Goal: Find specific page/section: Find specific page/section

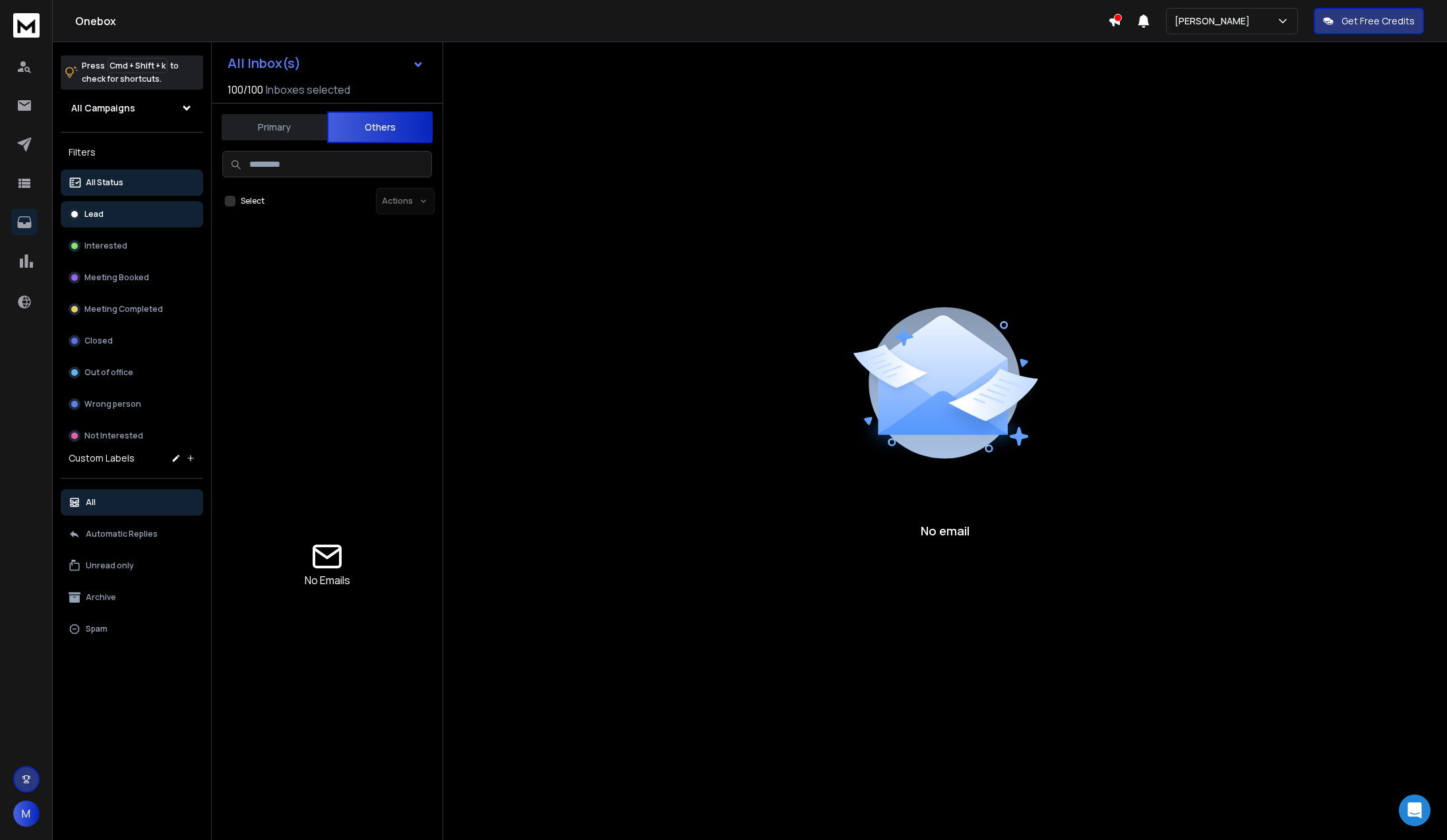
click at [124, 227] on button "Lead" at bounding box center [131, 215] width 142 height 26
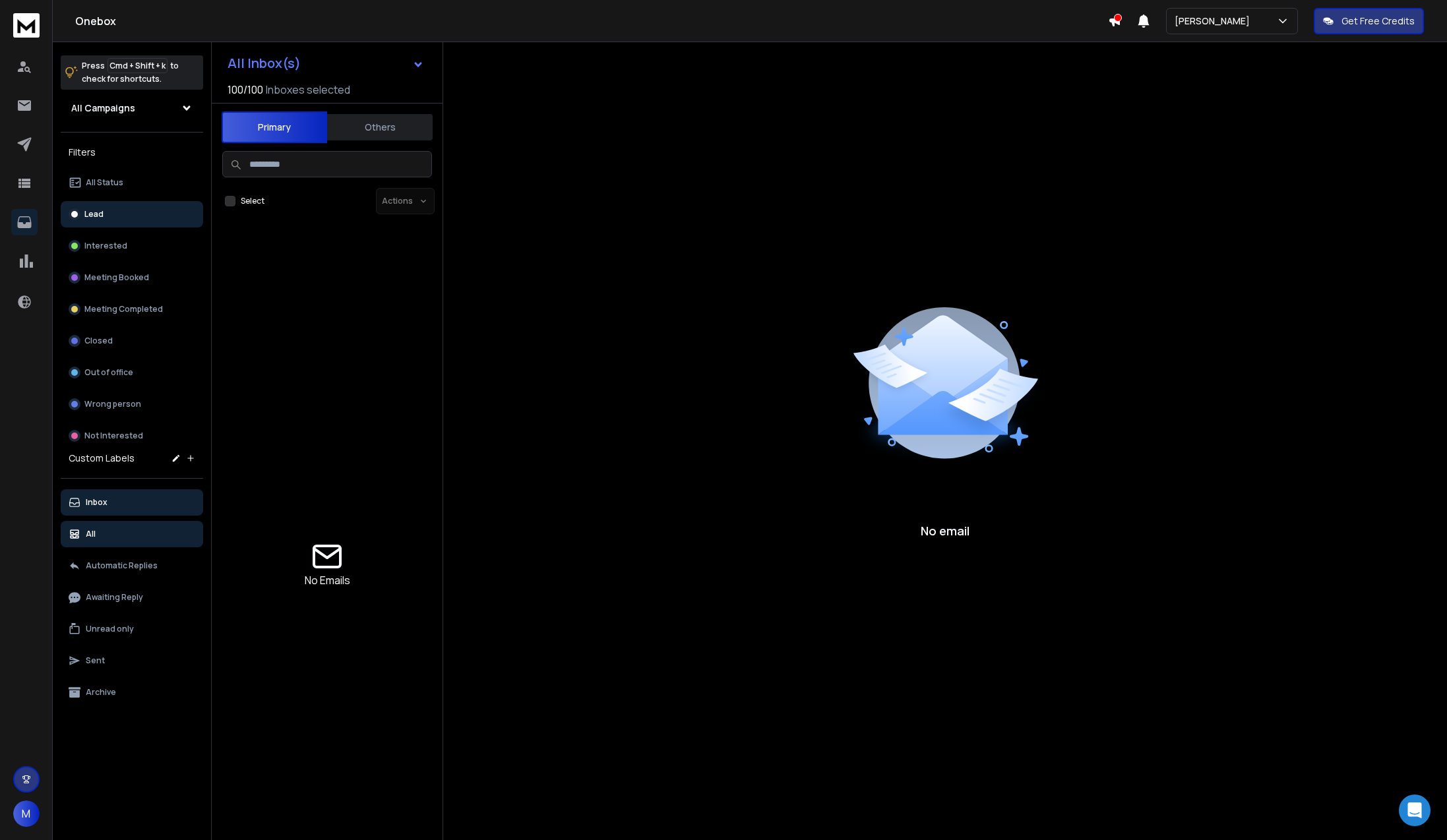
click at [124, 548] on button "All" at bounding box center [131, 534] width 142 height 26
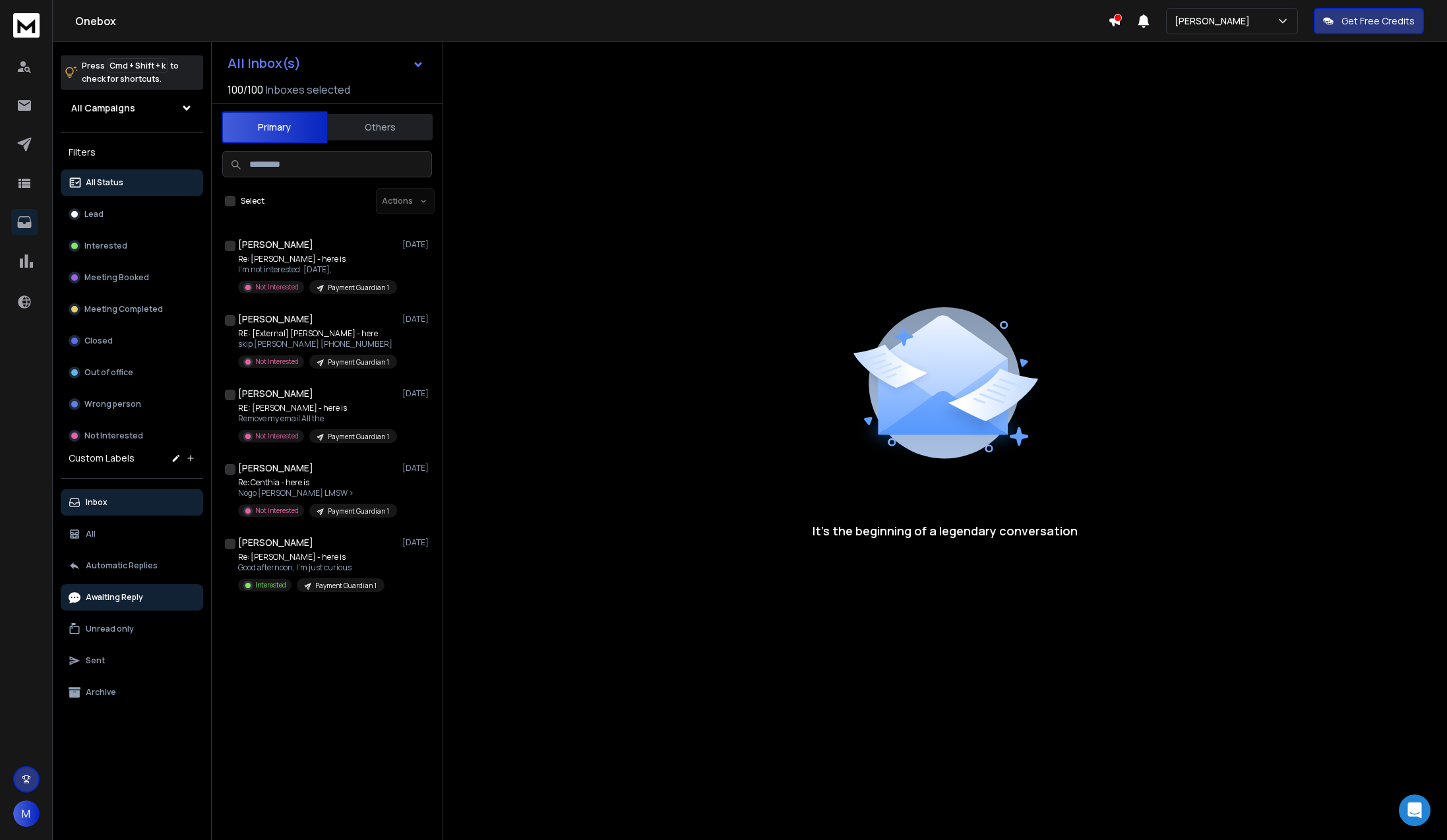
click at [143, 605] on div "Awaiting Reply" at bounding box center [106, 597] width 75 height 16
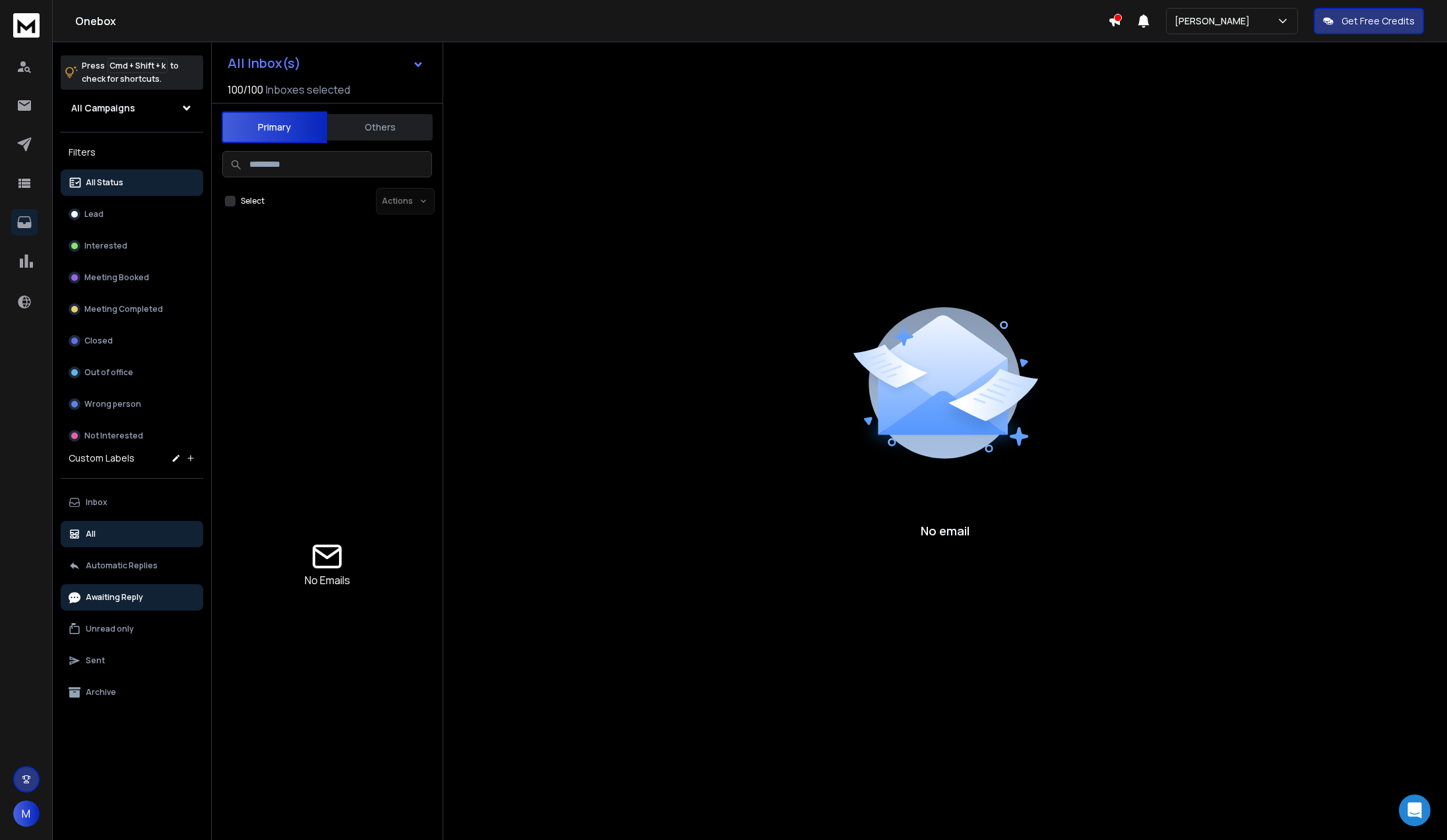
click at [159, 548] on button "All" at bounding box center [131, 534] width 142 height 26
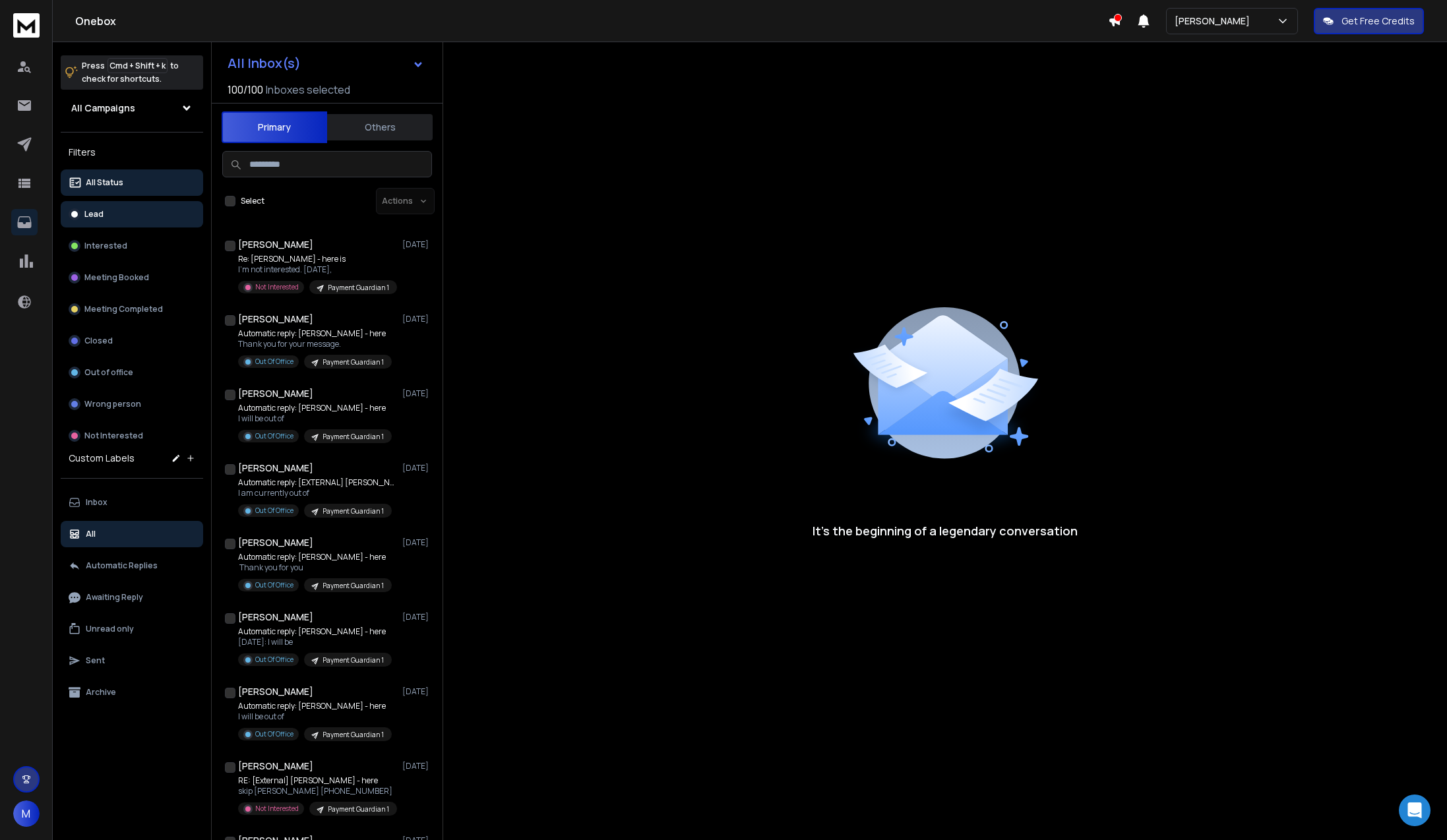
click at [139, 227] on button "Lead" at bounding box center [131, 215] width 142 height 26
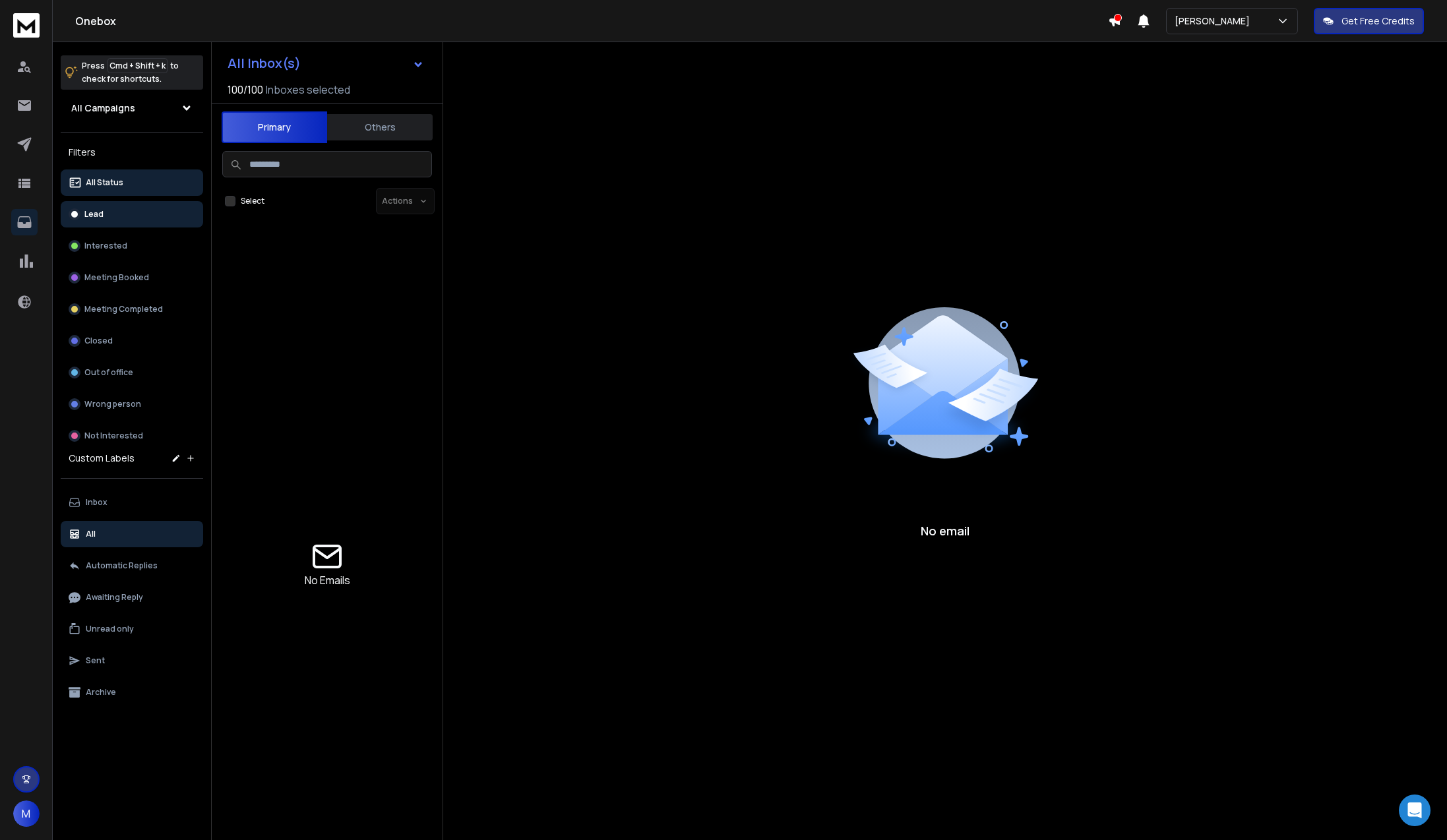
click at [124, 188] on p "All Status" at bounding box center [104, 183] width 37 height 11
